Goal: Task Accomplishment & Management: Manage account settings

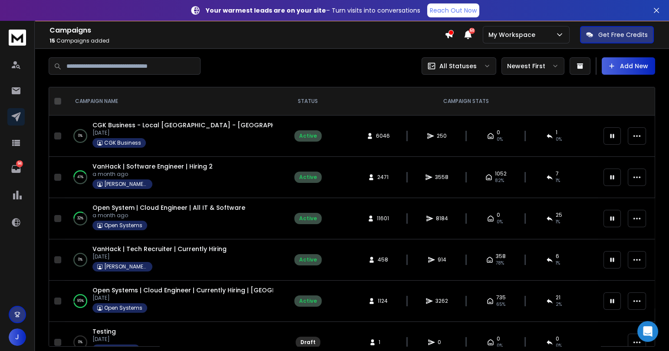
click at [294, 72] on div at bounding box center [201, 65] width 304 height 17
click at [334, 73] on div at bounding box center [201, 65] width 304 height 17
click at [305, 56] on div "Campaigns 15 Campaigns Added All Statuses Newest First Add New CAMPAIGN NAME ST…" at bounding box center [352, 202] width 635 height 307
click at [19, 165] on p "94" at bounding box center [19, 163] width 7 height 7
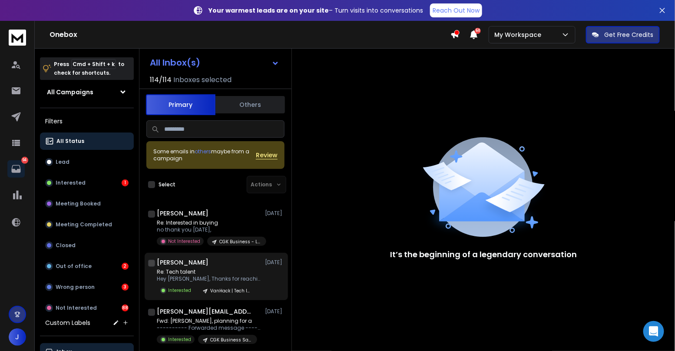
click at [230, 266] on div "[PERSON_NAME] [DATE]" at bounding box center [221, 262] width 128 height 9
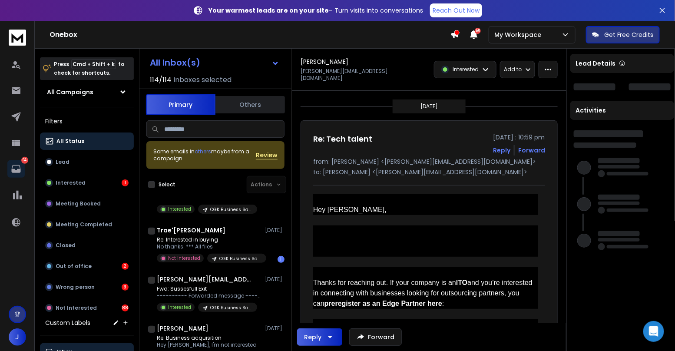
scroll to position [170, 0]
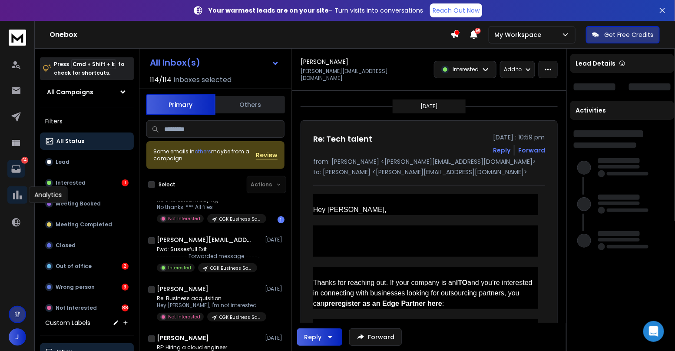
click at [20, 197] on icon at bounding box center [17, 195] width 9 height 9
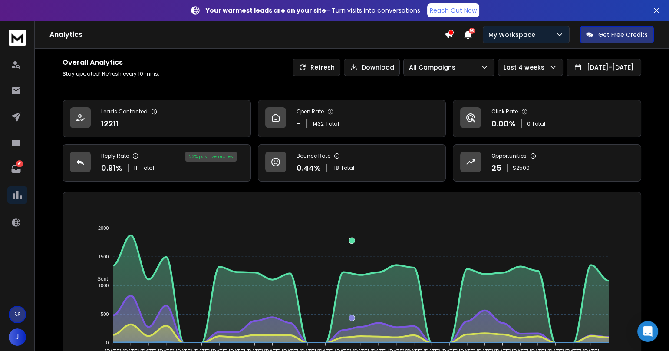
click at [553, 38] on div "My Workspace" at bounding box center [527, 34] width 76 height 9
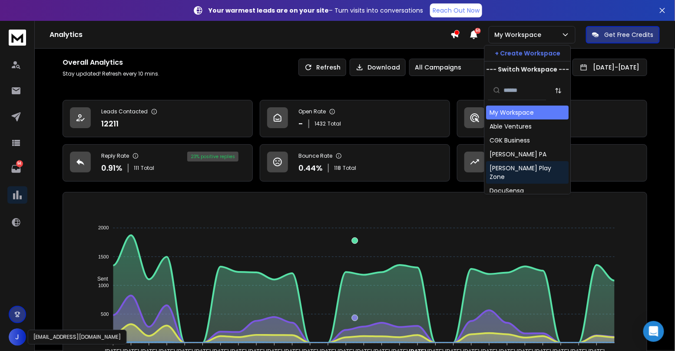
click at [13, 336] on span "J" at bounding box center [17, 336] width 17 height 17
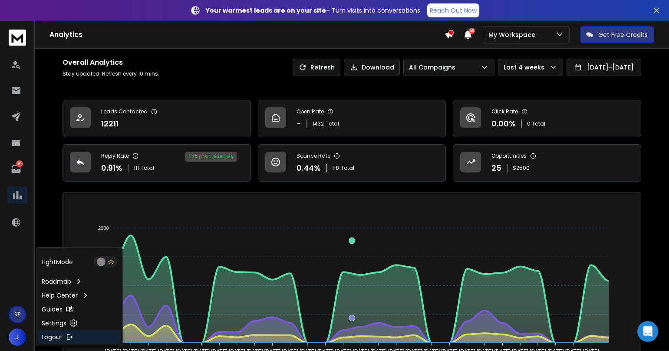
click at [51, 335] on p "Logout" at bounding box center [52, 337] width 21 height 9
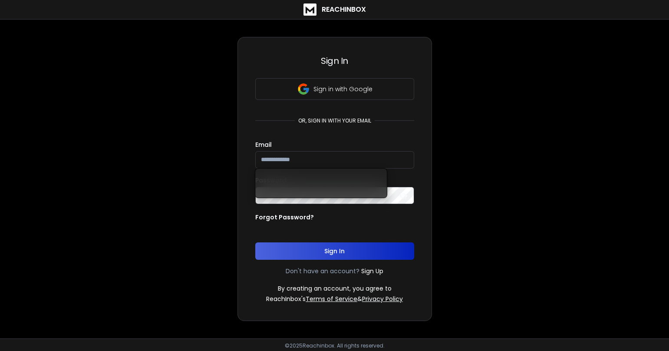
type input "**********"
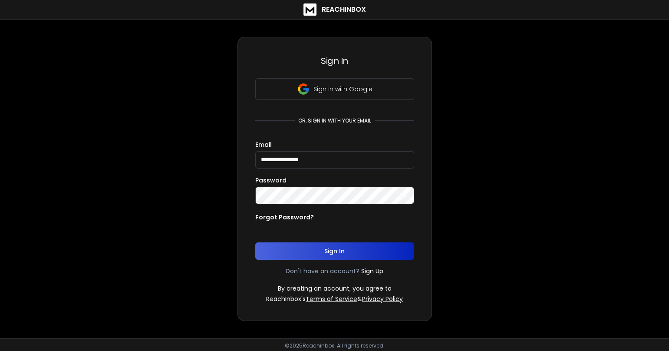
click at [368, 250] on button "Sign In" at bounding box center [334, 250] width 159 height 17
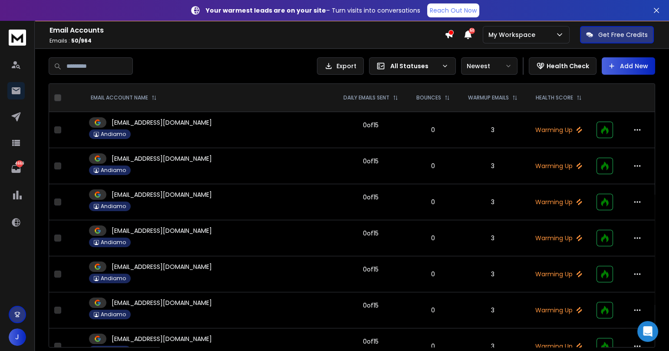
click at [234, 65] on div at bounding box center [180, 65] width 263 height 17
